Goal: Navigation & Orientation: Find specific page/section

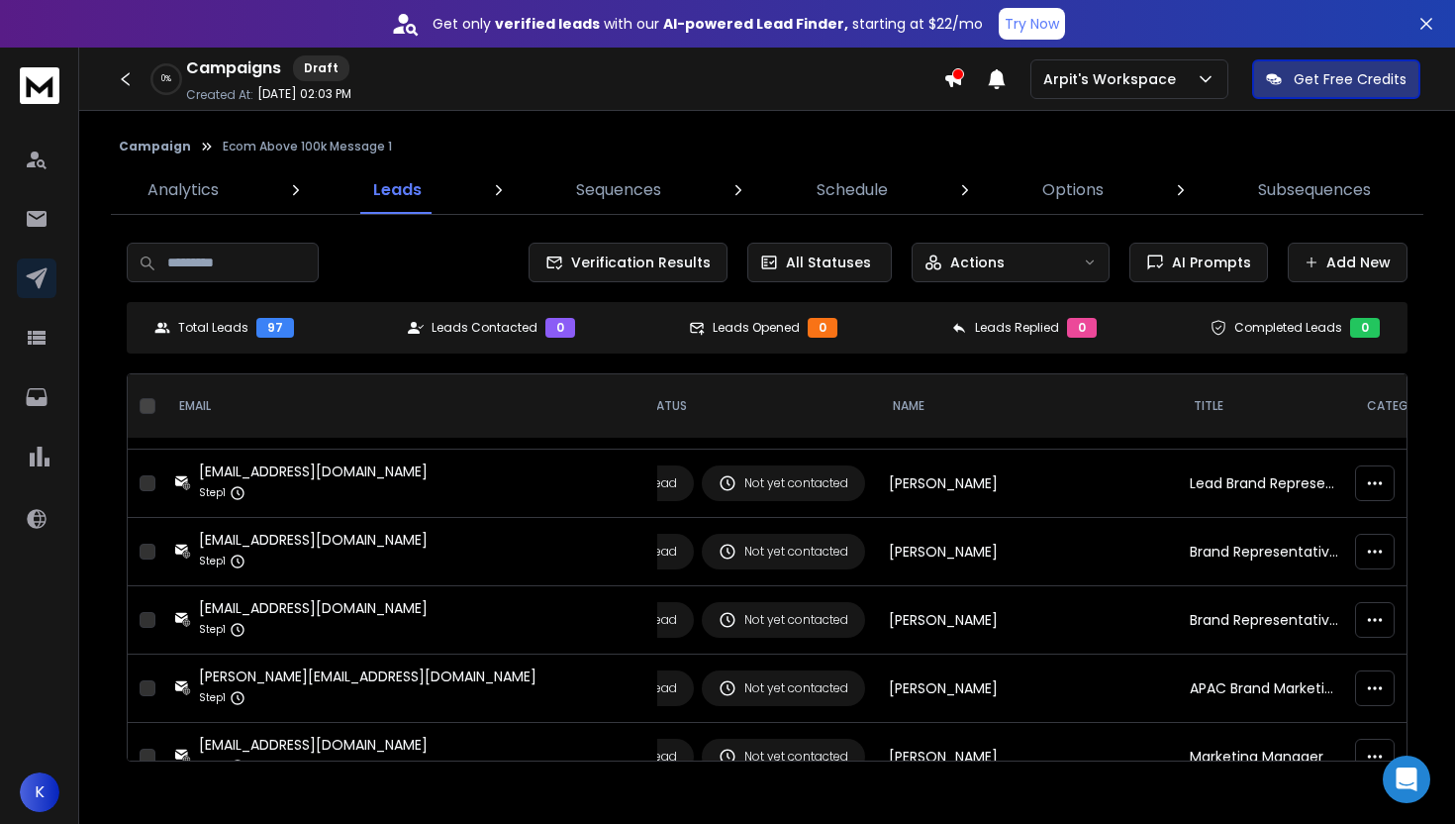
scroll to position [308, 62]
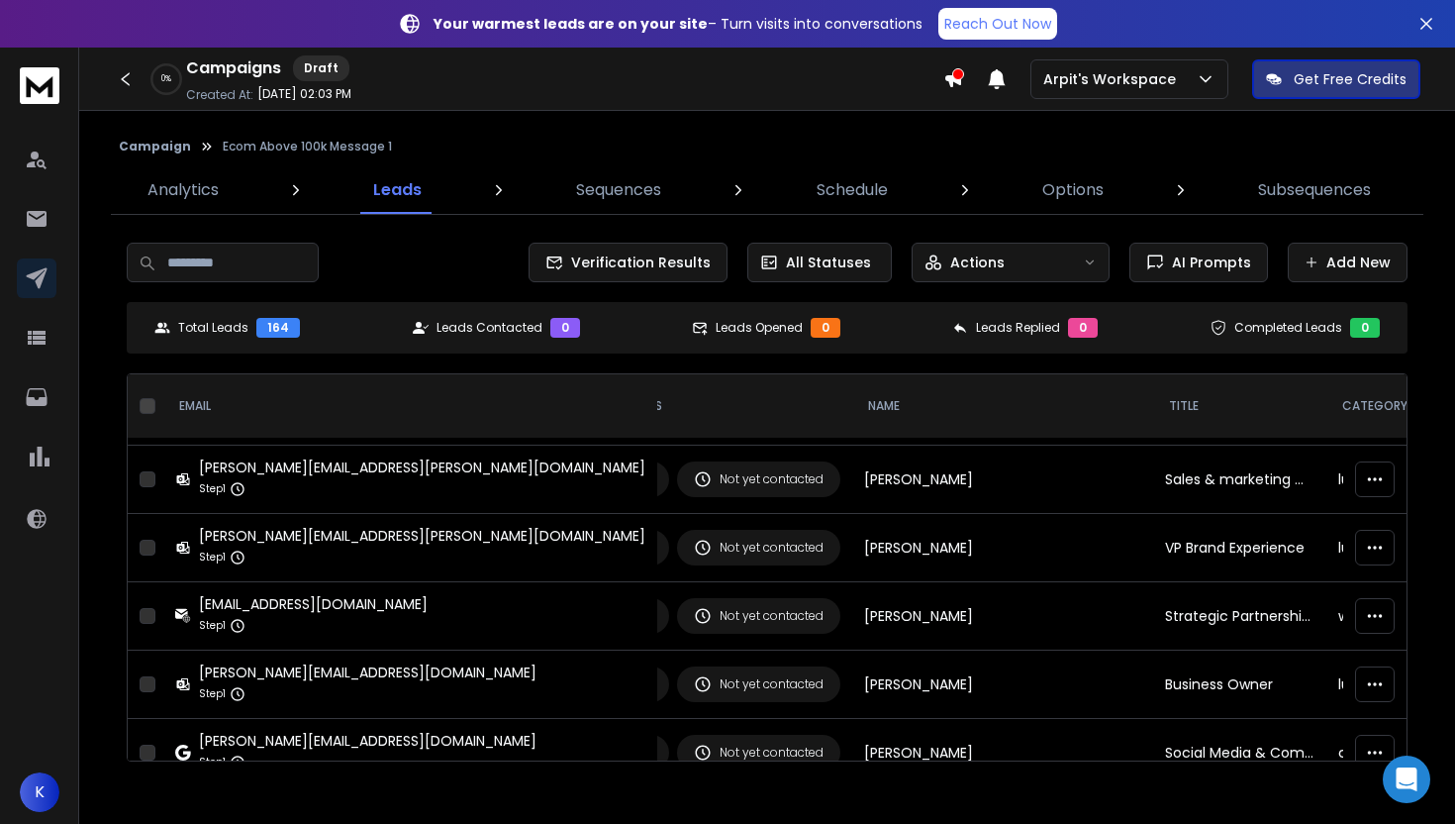
scroll to position [10897, 87]
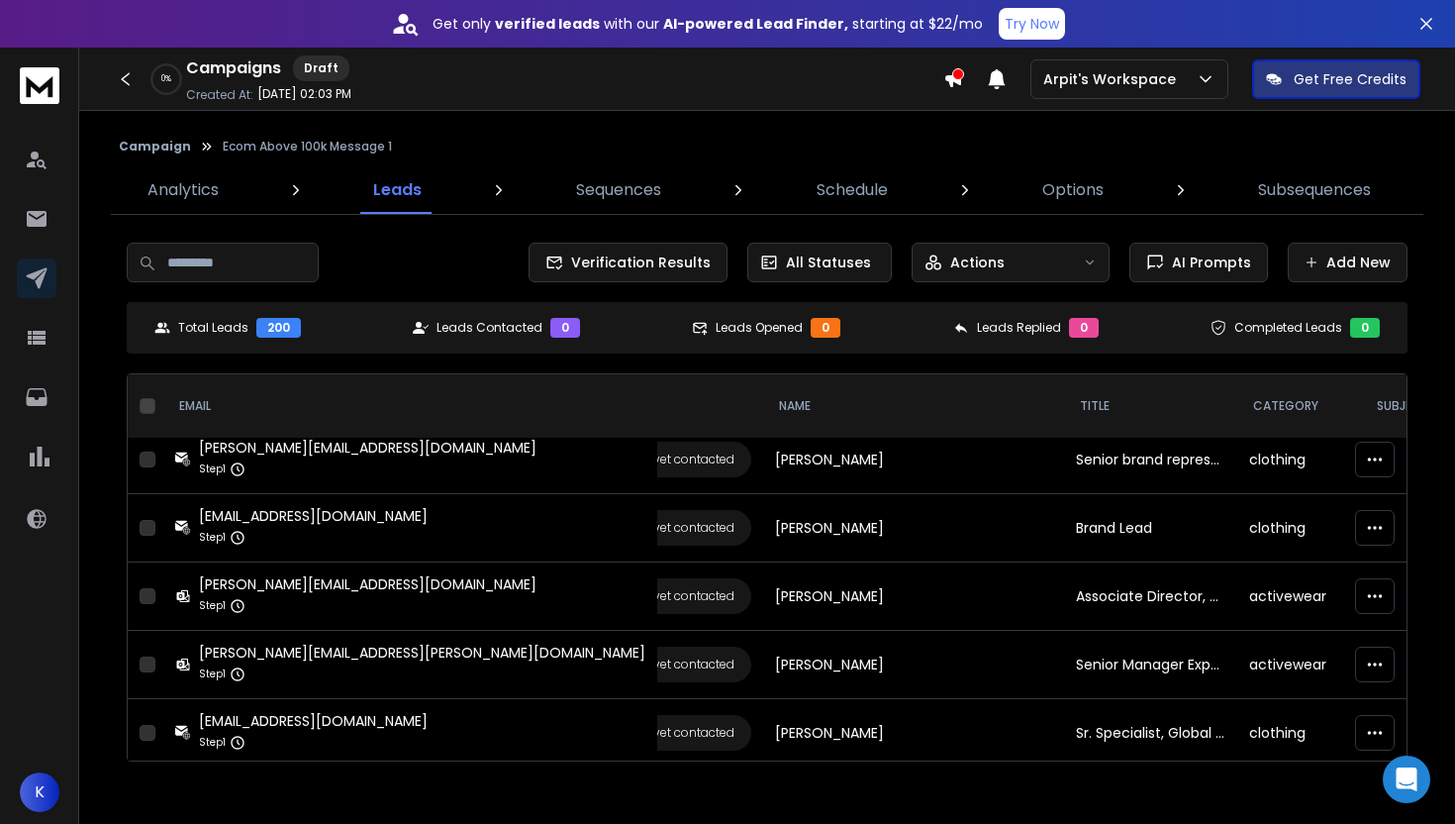
scroll to position [1655, 176]
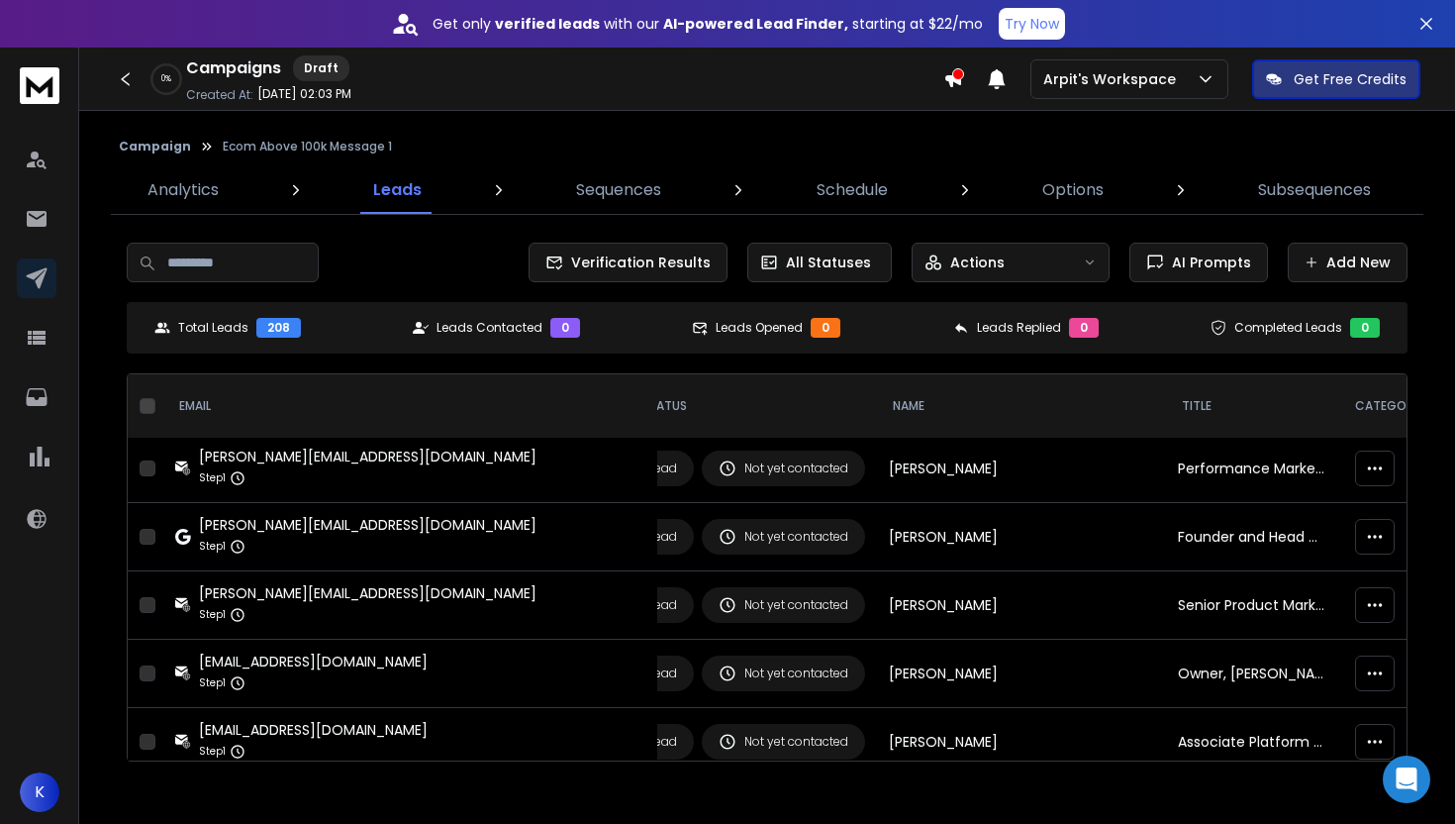
scroll to position [4, 0]
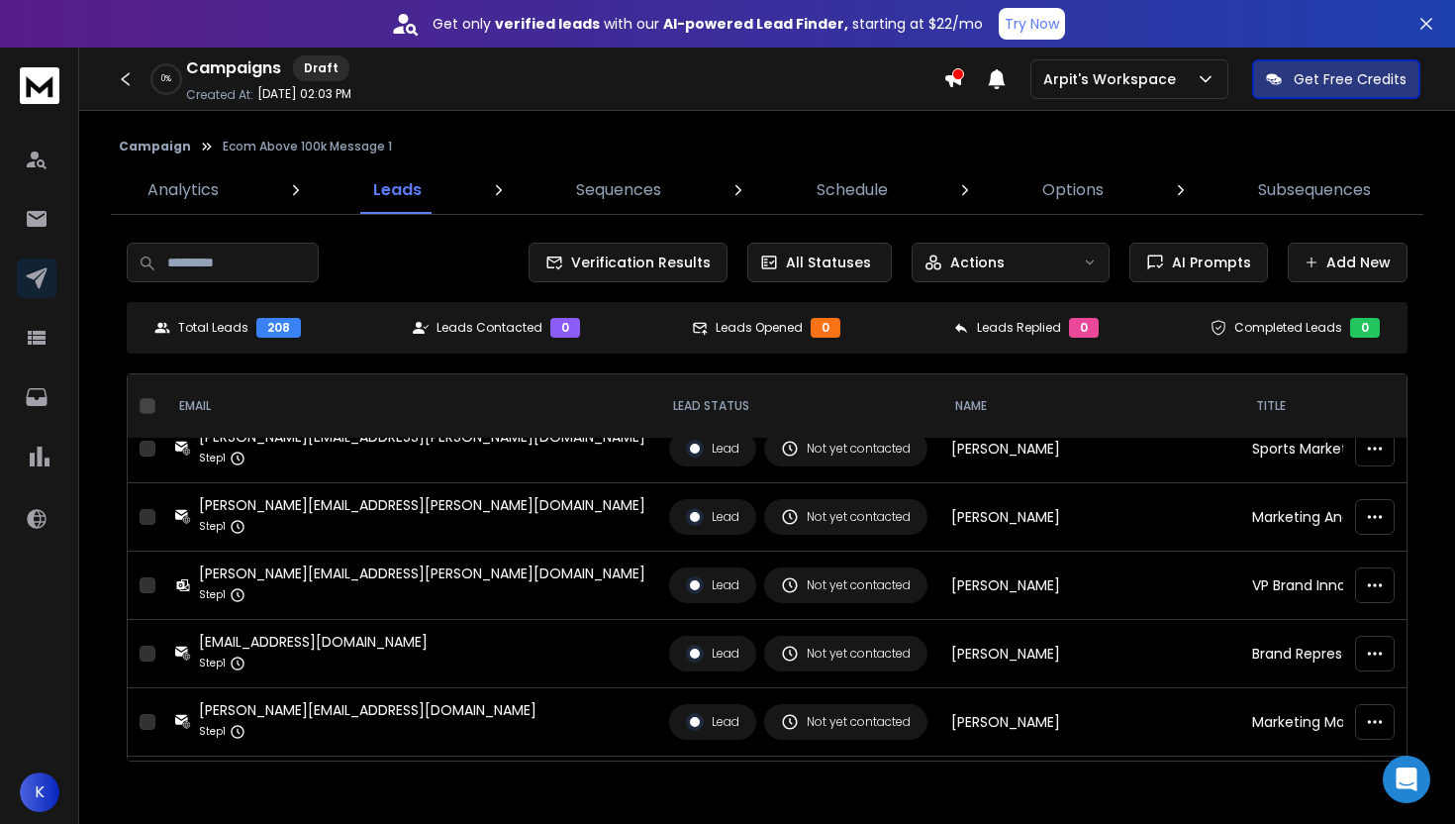
scroll to position [13903, 0]
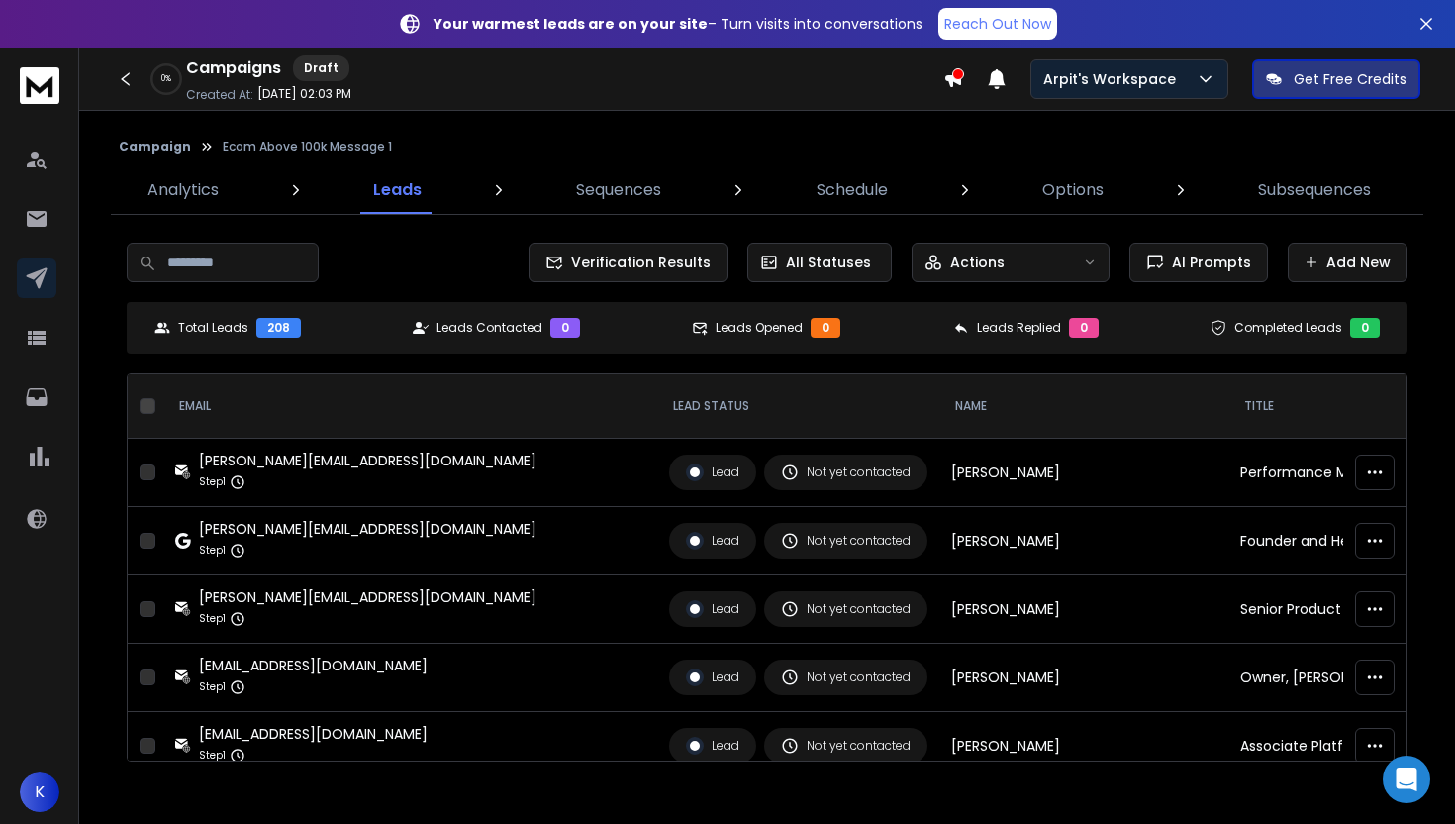
click at [1082, 72] on p "Arpit's Workspace" at bounding box center [1114, 79] width 141 height 20
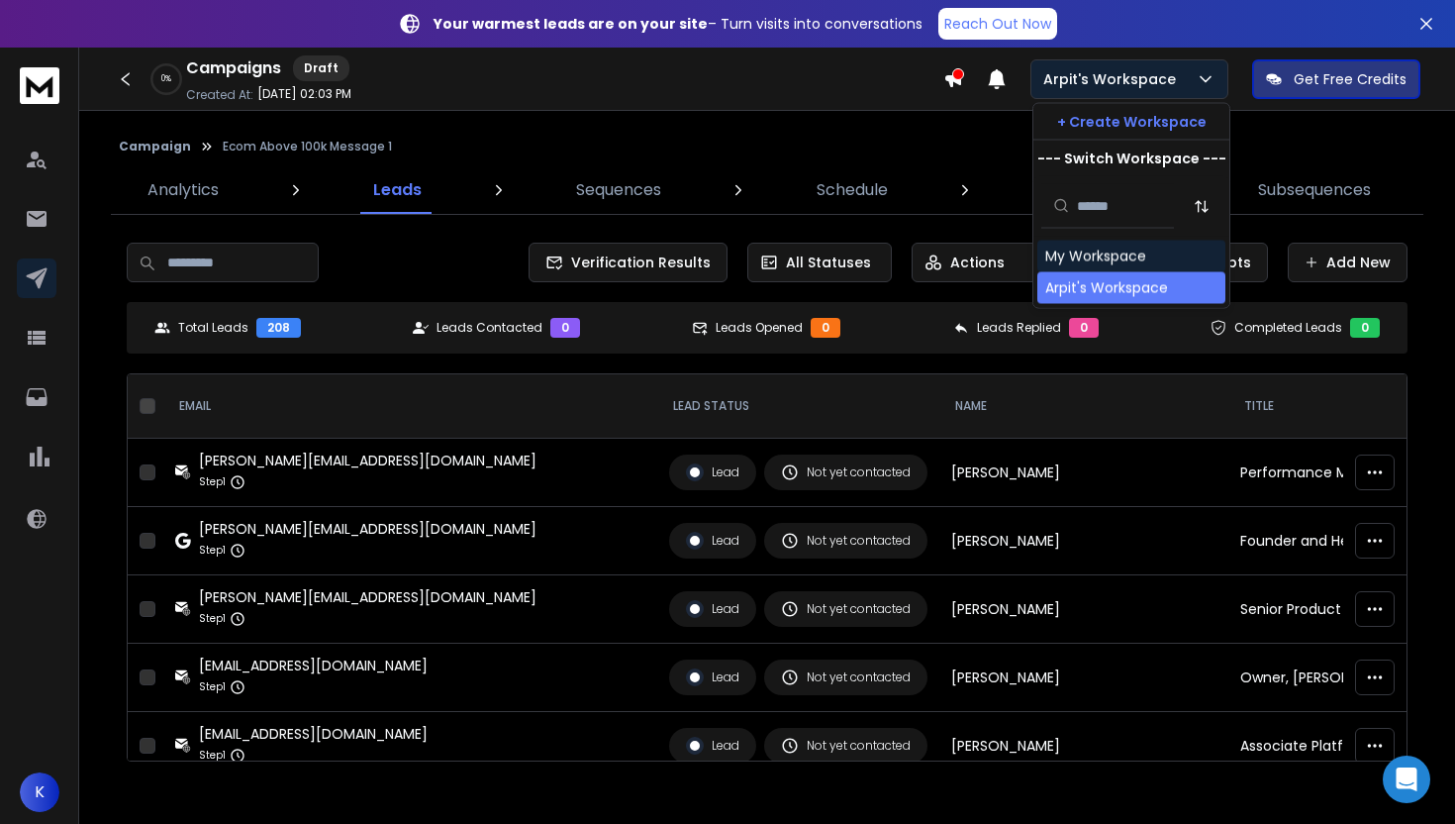
click at [1082, 72] on p "Arpit's Workspace" at bounding box center [1114, 79] width 141 height 20
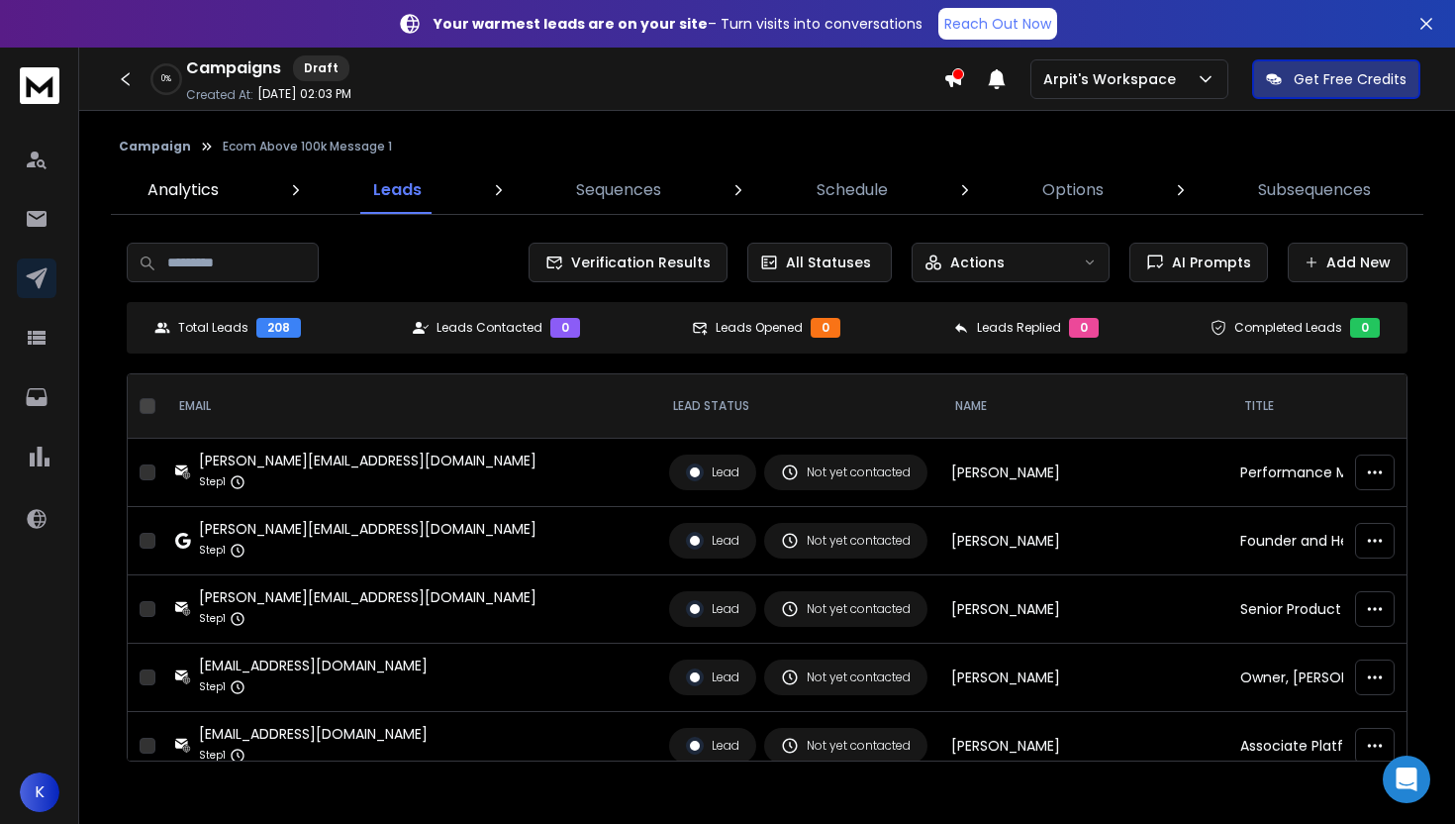
click at [182, 197] on p "Analytics" at bounding box center [183, 190] width 71 height 24
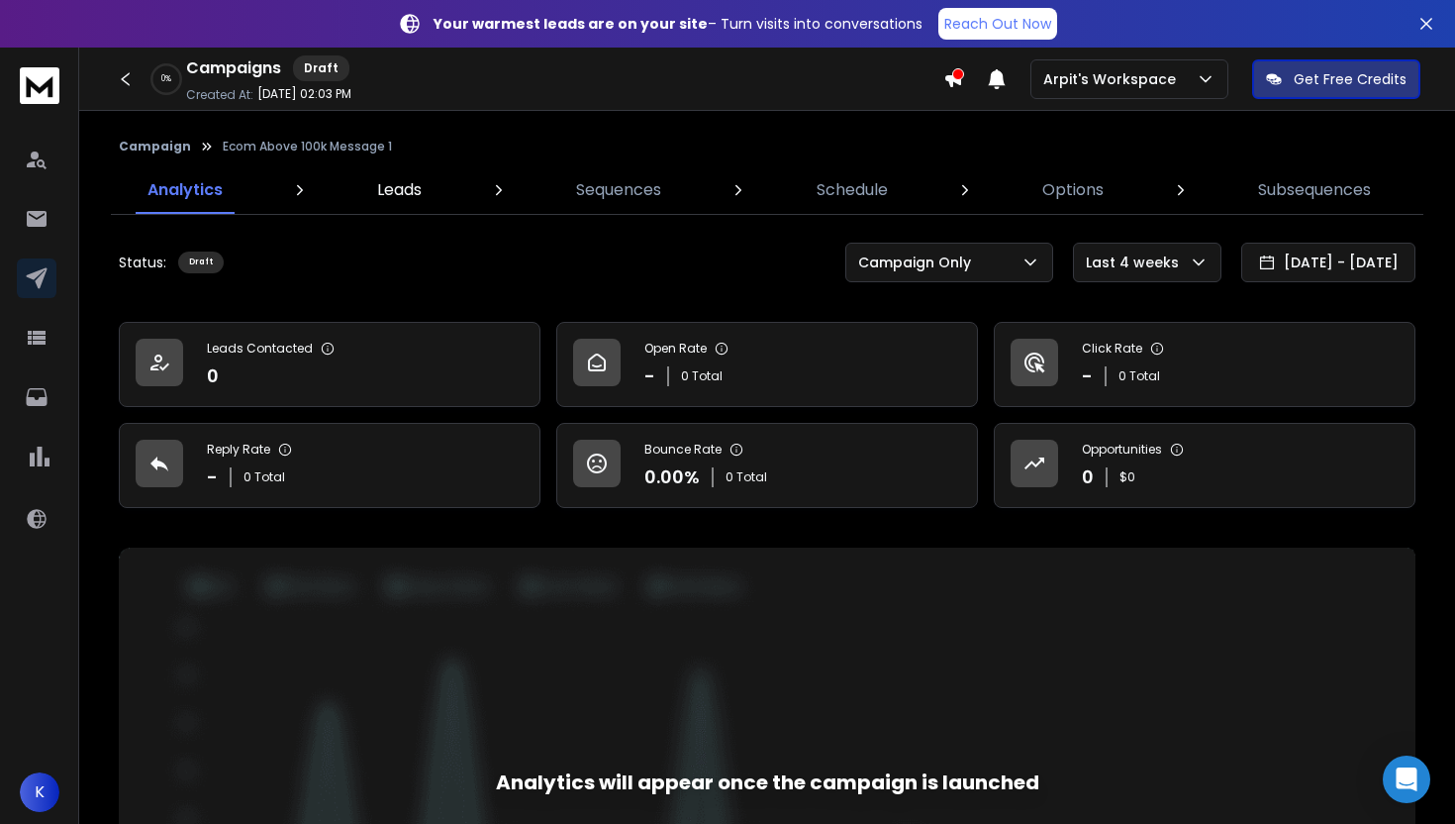
click at [406, 197] on p "Leads" at bounding box center [399, 190] width 45 height 24
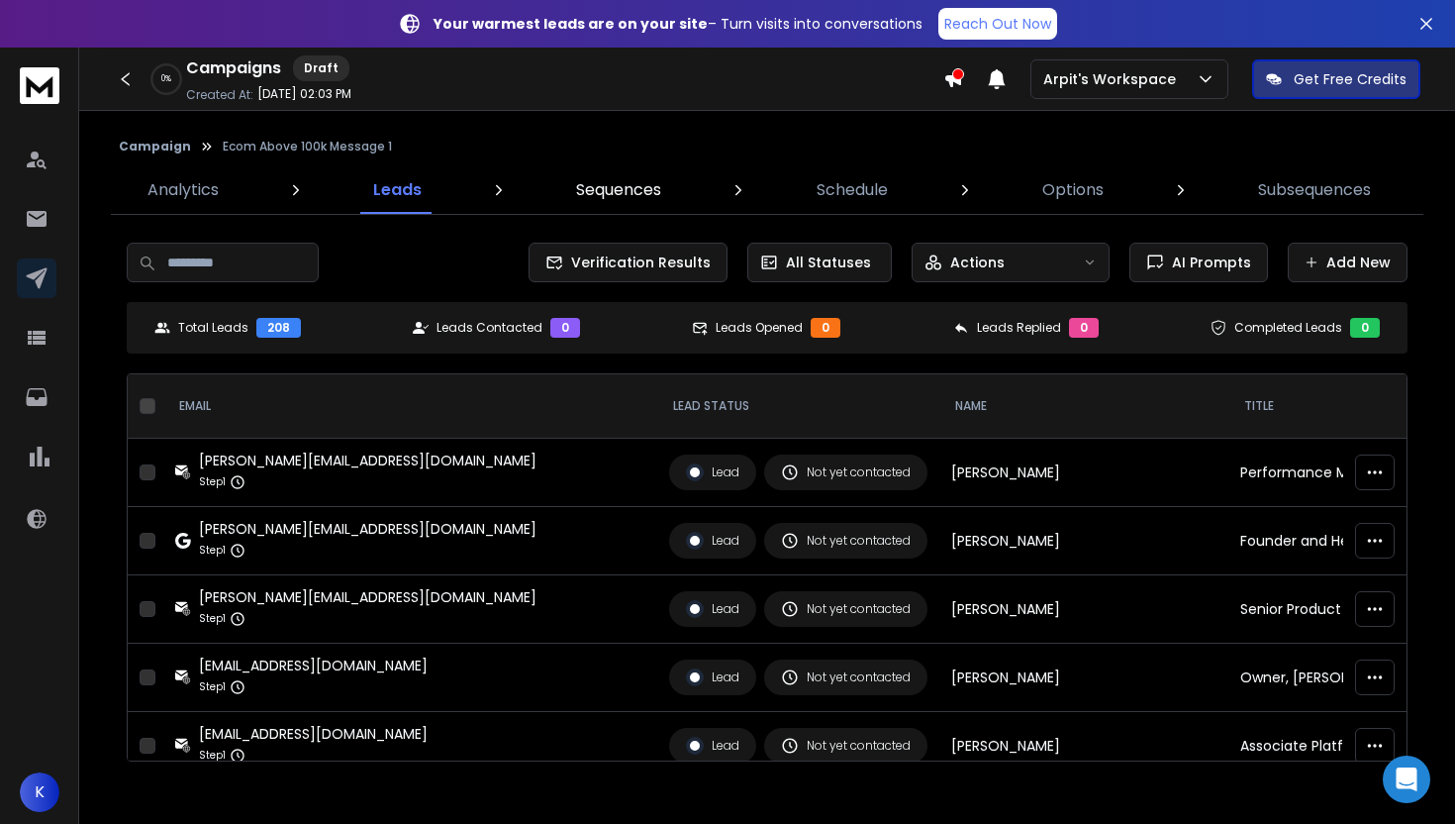
click at [601, 185] on p "Sequences" at bounding box center [618, 190] width 85 height 24
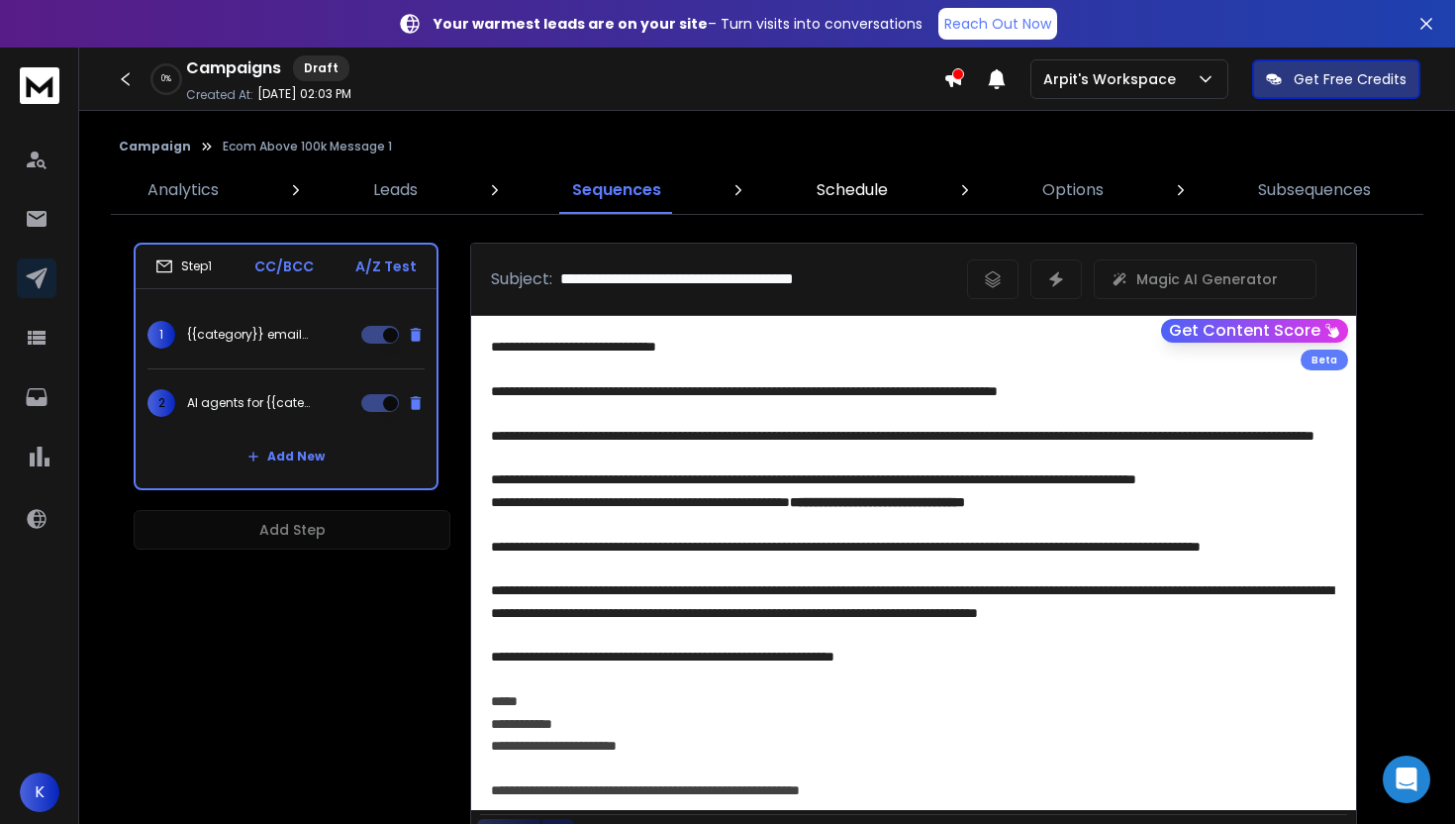
click at [844, 198] on p "Schedule" at bounding box center [852, 190] width 71 height 24
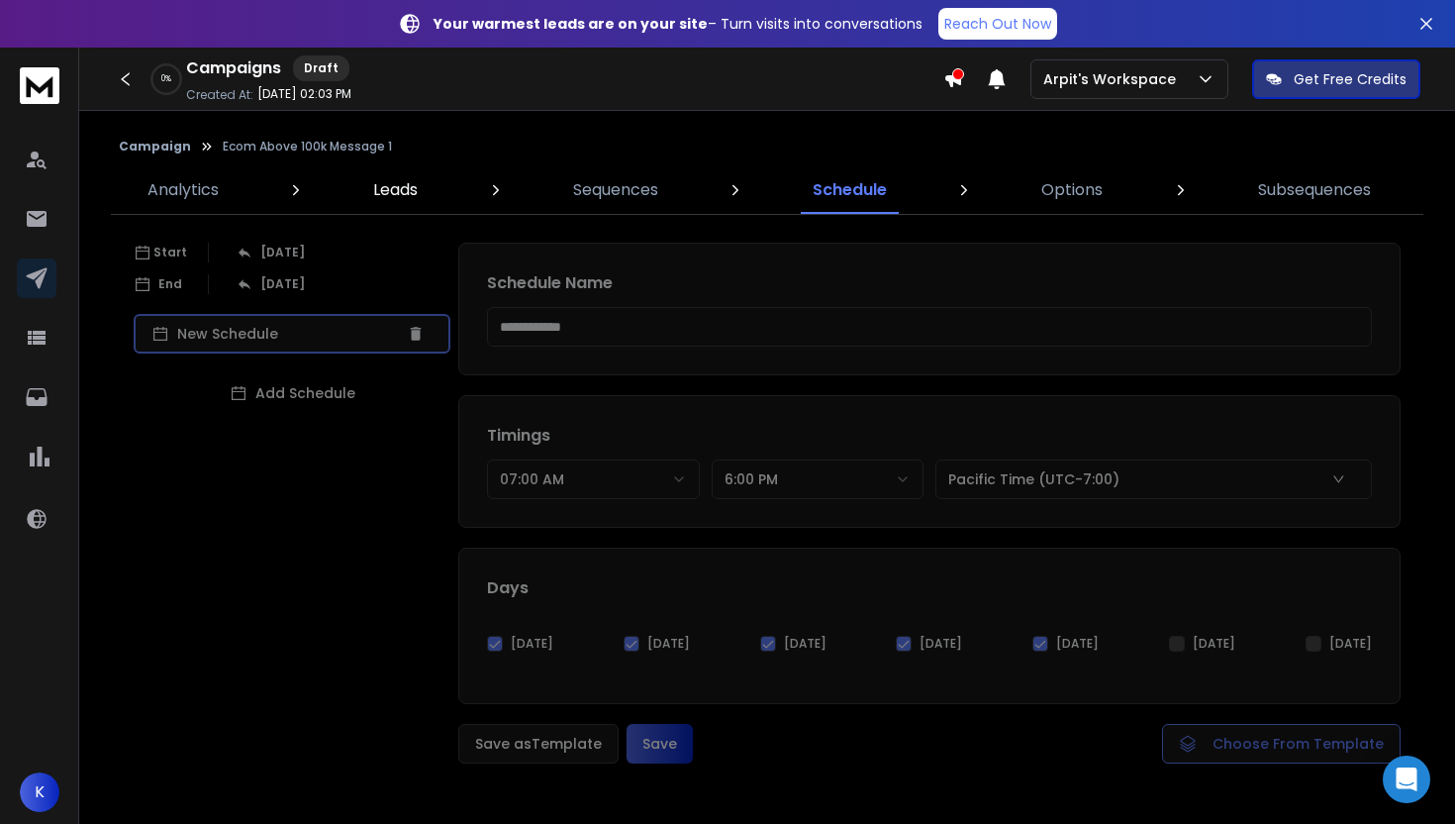
click at [418, 186] on p "Leads" at bounding box center [395, 190] width 45 height 24
